Goal: Navigation & Orientation: Find specific page/section

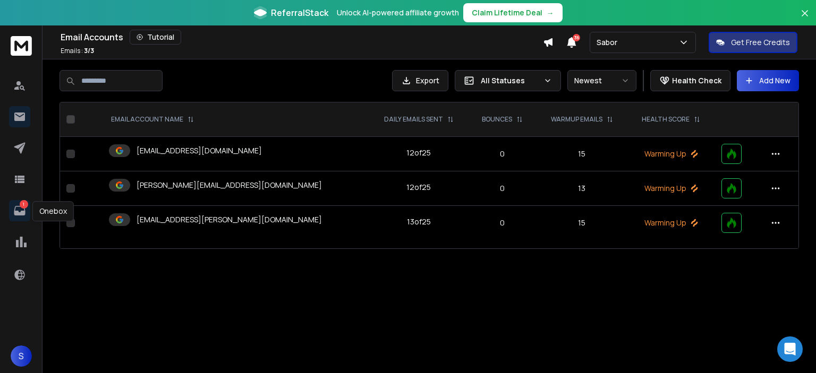
click at [21, 208] on p "1" at bounding box center [24, 204] width 8 height 8
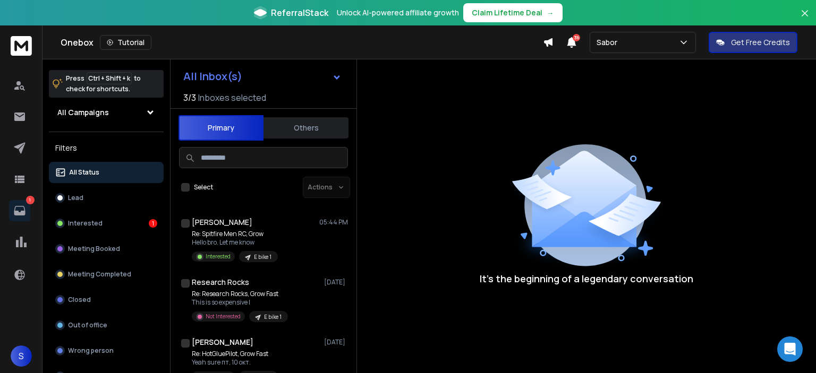
click at [101, 223] on button "Interested 1" at bounding box center [106, 223] width 115 height 21
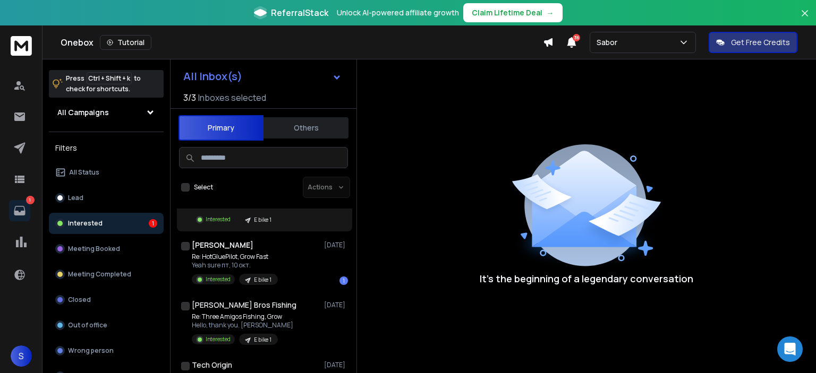
scroll to position [53, 0]
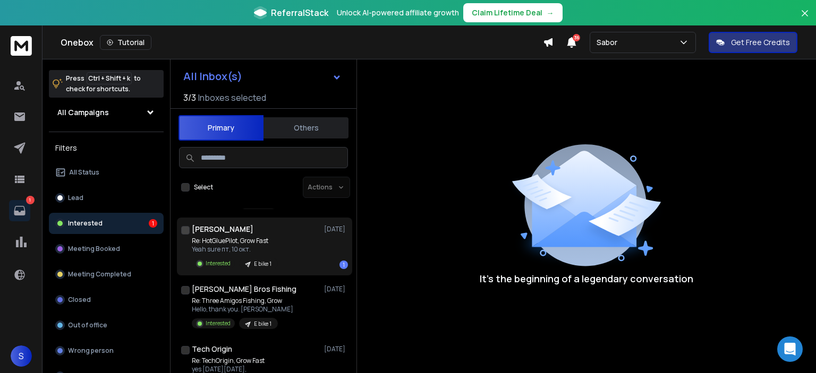
click at [232, 240] on p "Re: HotGluePilot, Grow Fast" at bounding box center [235, 241] width 86 height 8
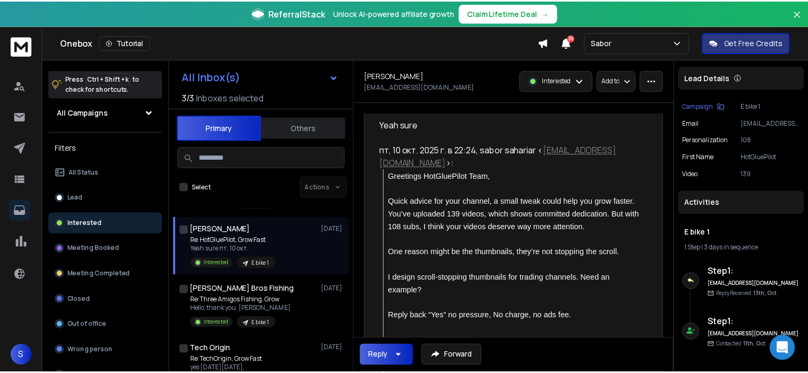
scroll to position [0, 0]
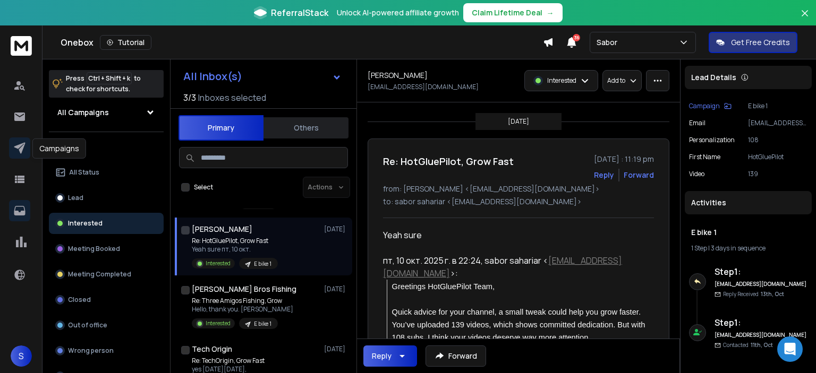
click at [28, 148] on link at bounding box center [19, 148] width 21 height 21
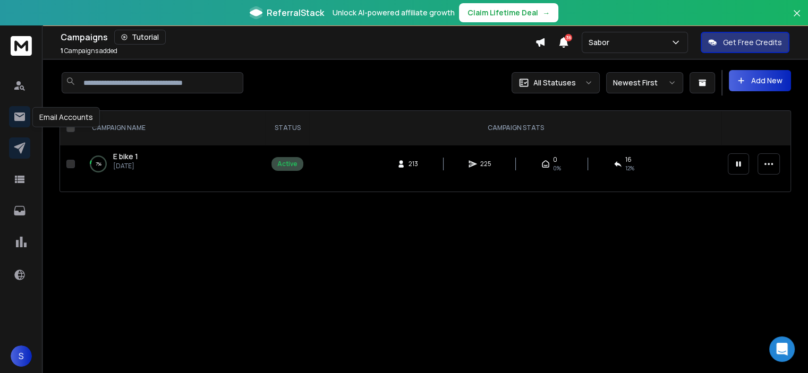
click at [21, 126] on link at bounding box center [19, 116] width 21 height 21
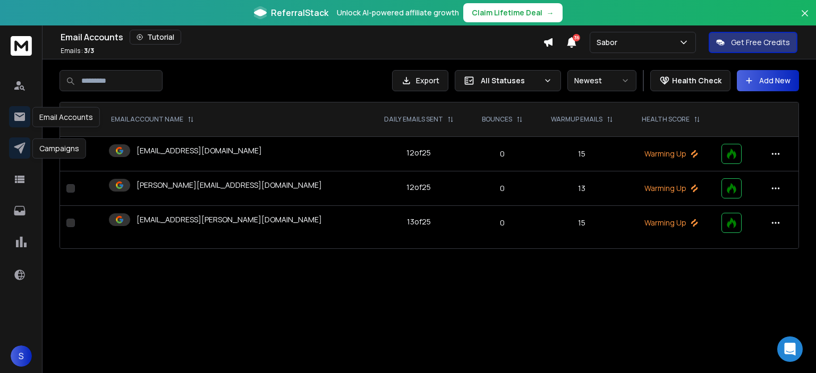
click at [23, 150] on icon at bounding box center [19, 148] width 13 height 13
